Goal: Navigation & Orientation: Find specific page/section

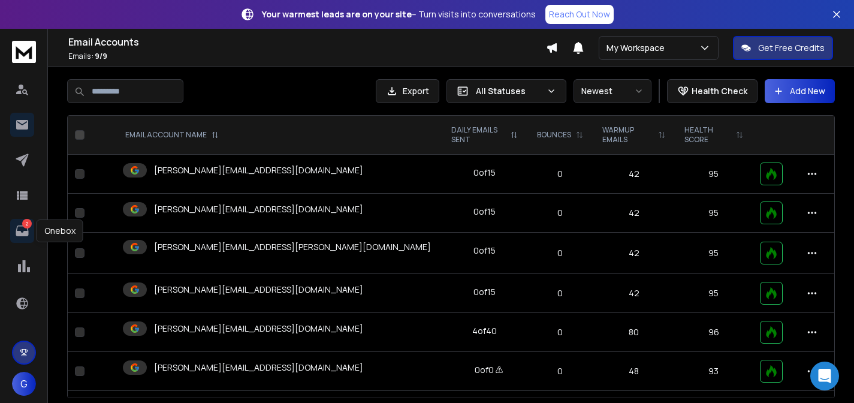
click at [22, 224] on p "2" at bounding box center [27, 224] width 10 height 10
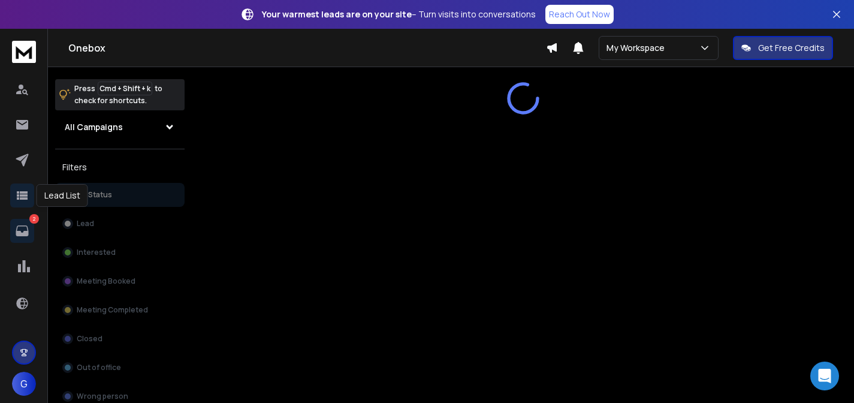
click at [24, 193] on icon at bounding box center [22, 195] width 14 height 14
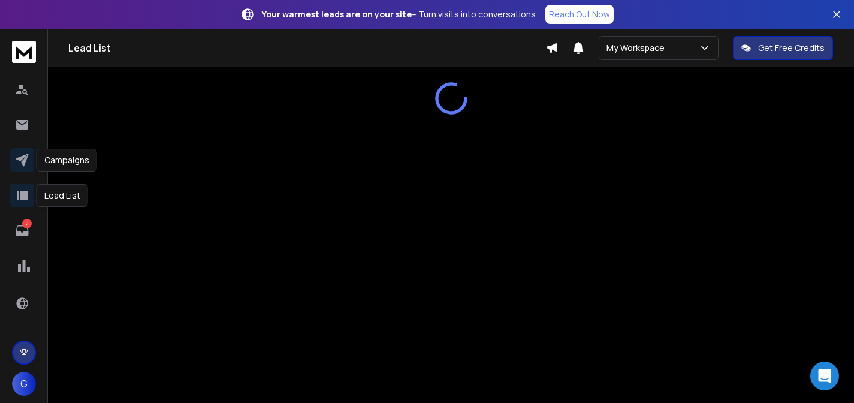
click at [24, 158] on icon at bounding box center [22, 160] width 14 height 14
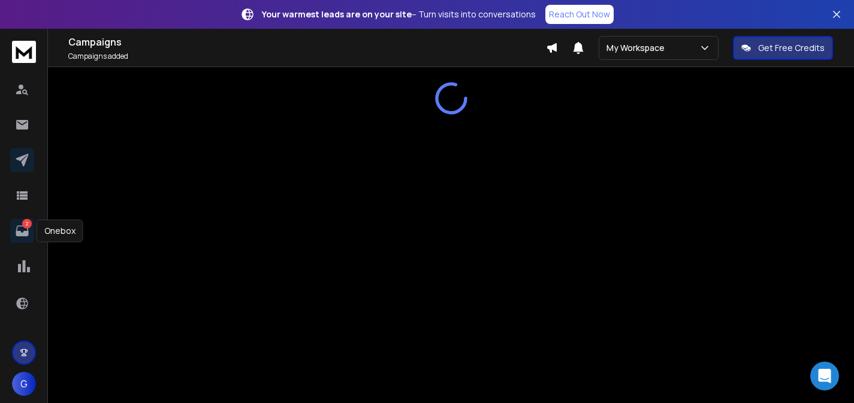
click at [23, 226] on p "2" at bounding box center [27, 224] width 10 height 10
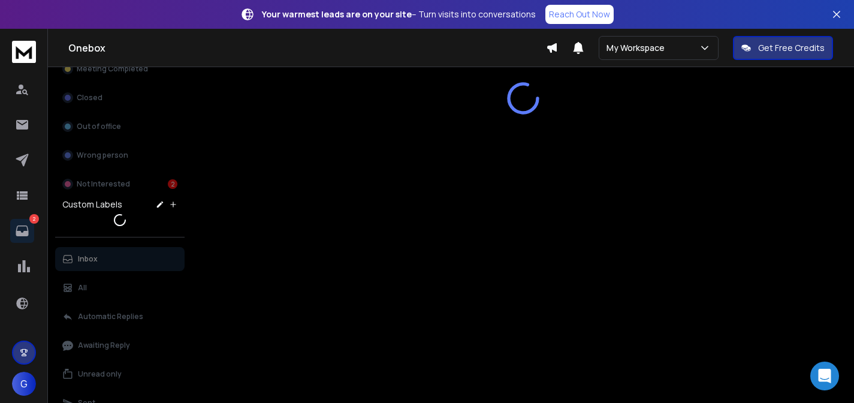
scroll to position [249, 0]
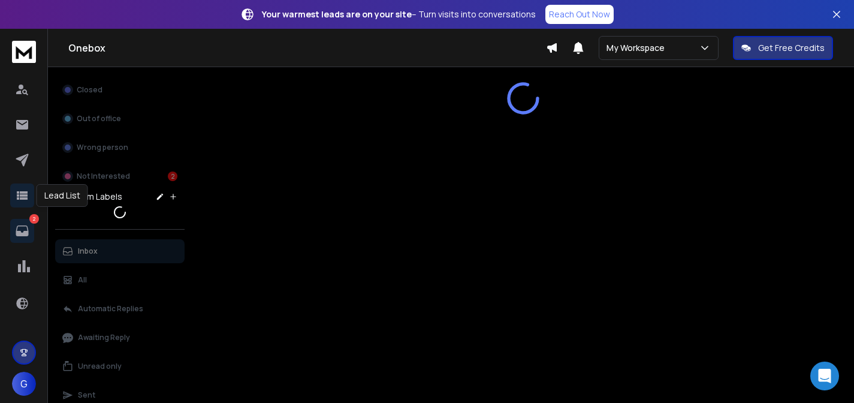
click at [11, 191] on link at bounding box center [22, 195] width 24 height 24
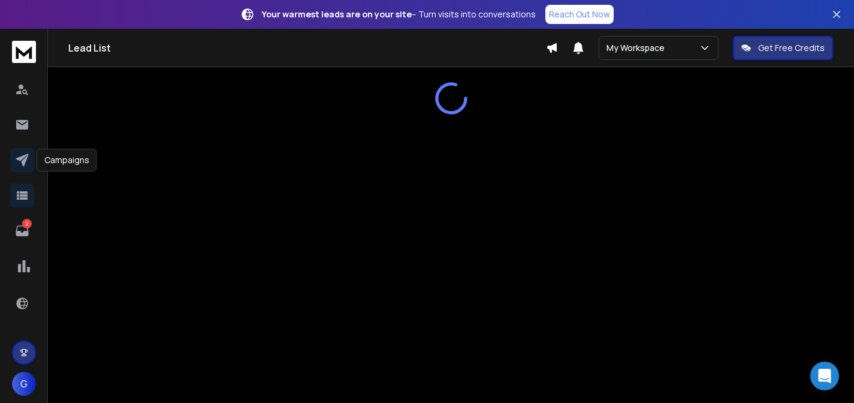
click at [26, 166] on icon at bounding box center [22, 160] width 14 height 14
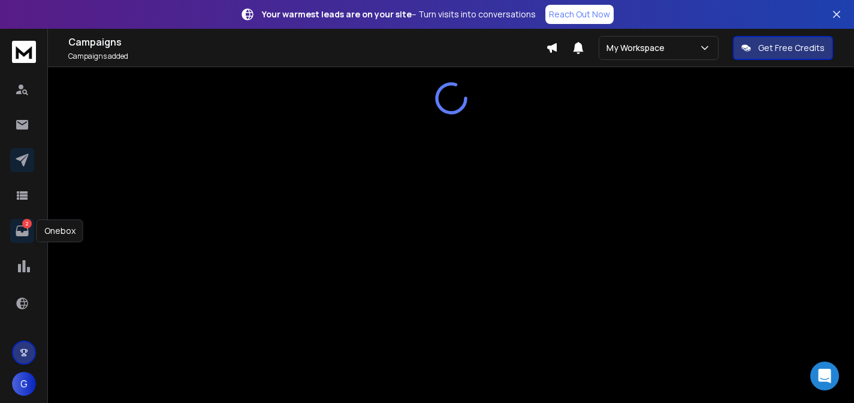
click at [25, 219] on p "2" at bounding box center [27, 224] width 10 height 10
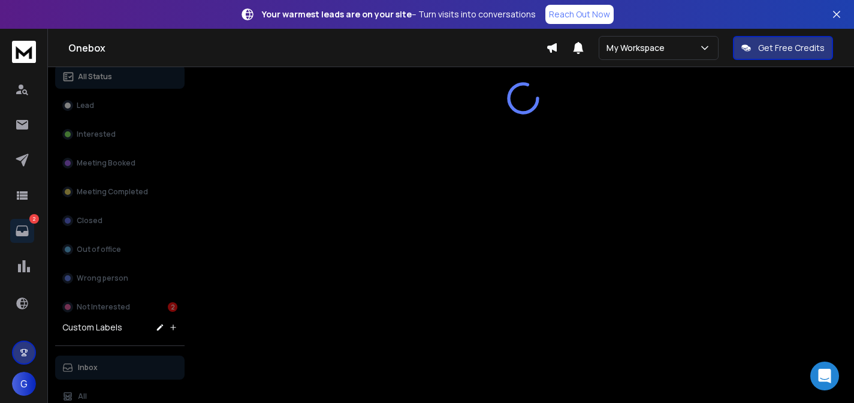
scroll to position [174, 0]
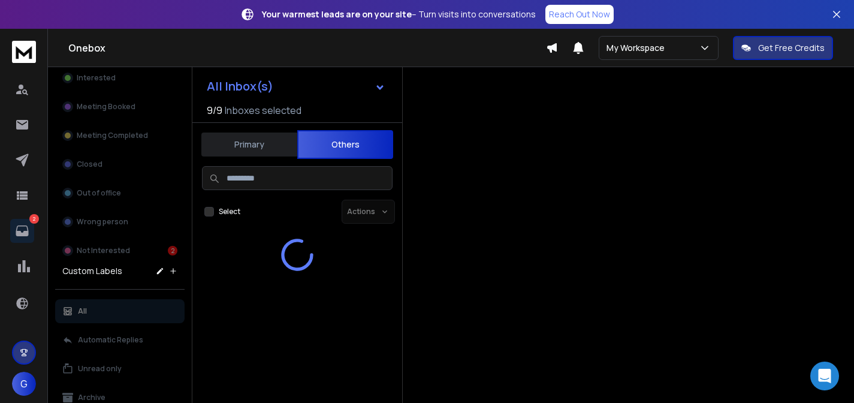
click at [331, 152] on button "Others" at bounding box center [345, 144] width 96 height 29
